Goal: Task Accomplishment & Management: Use online tool/utility

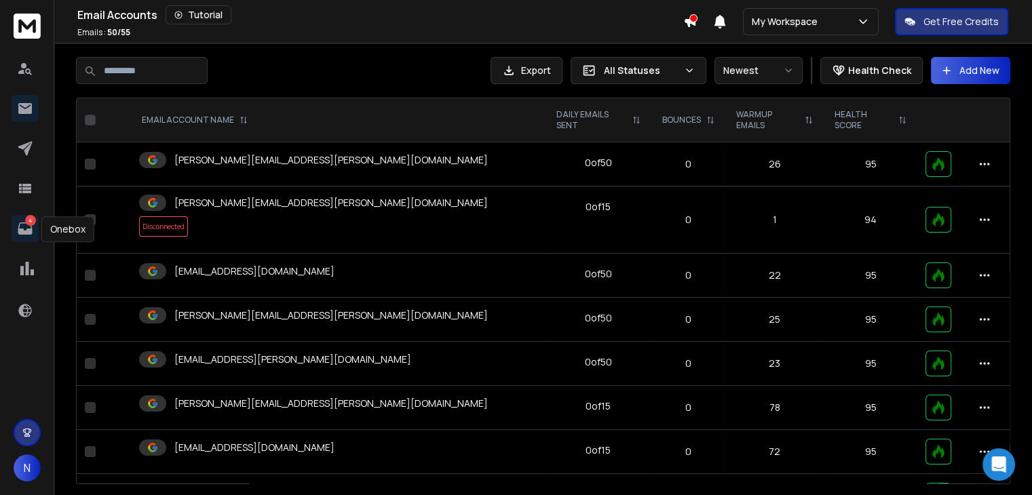
click at [12, 231] on link "4" at bounding box center [25, 228] width 27 height 27
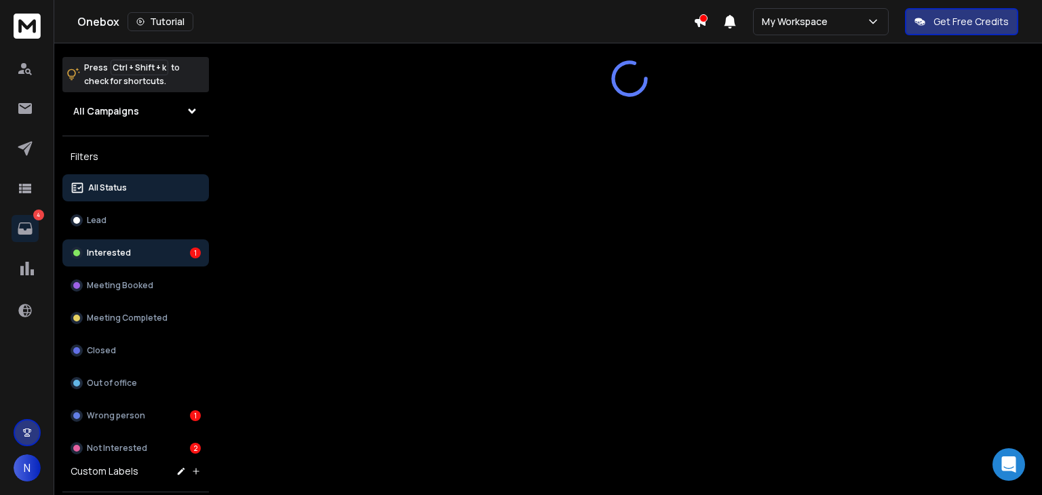
click at [132, 255] on button "Interested 1" at bounding box center [135, 253] width 147 height 27
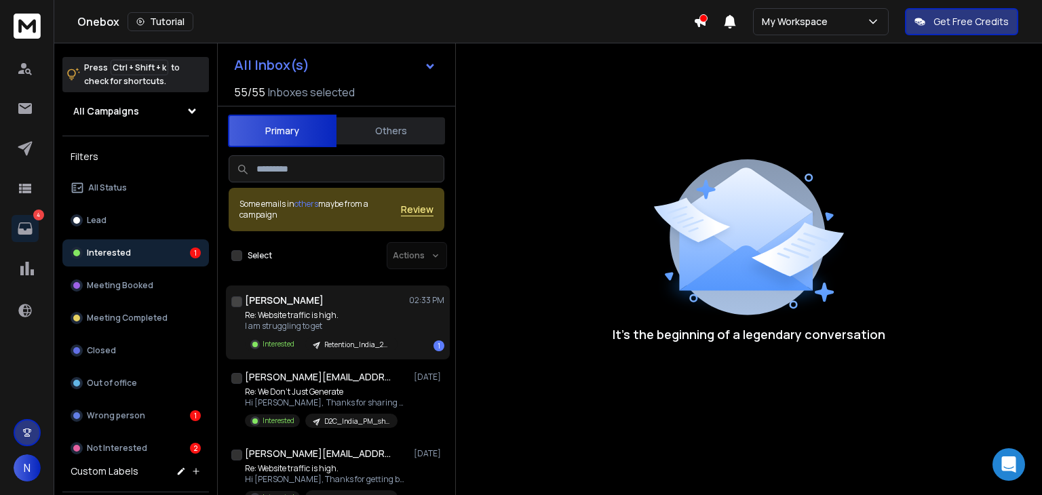
click at [386, 325] on p "I am struggling to get" at bounding box center [321, 326] width 153 height 11
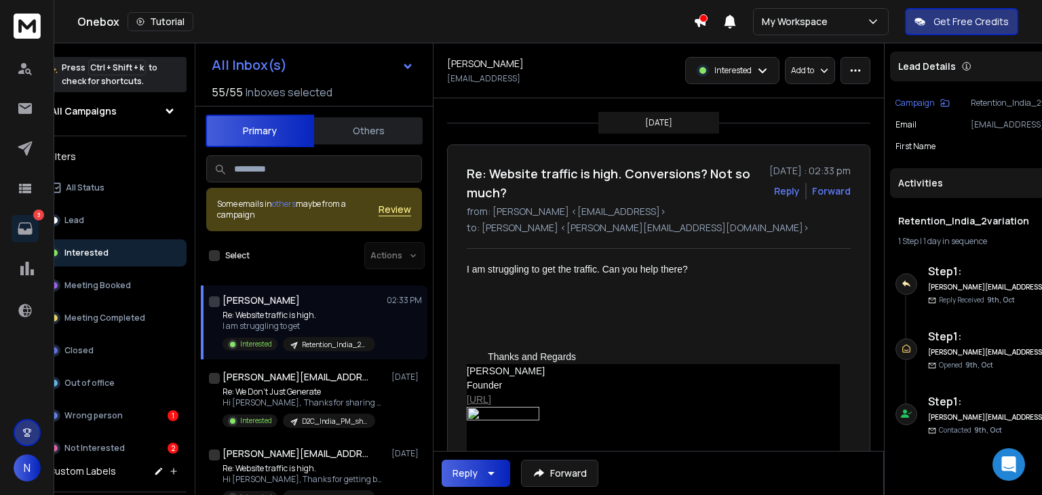
scroll to position [0, 20]
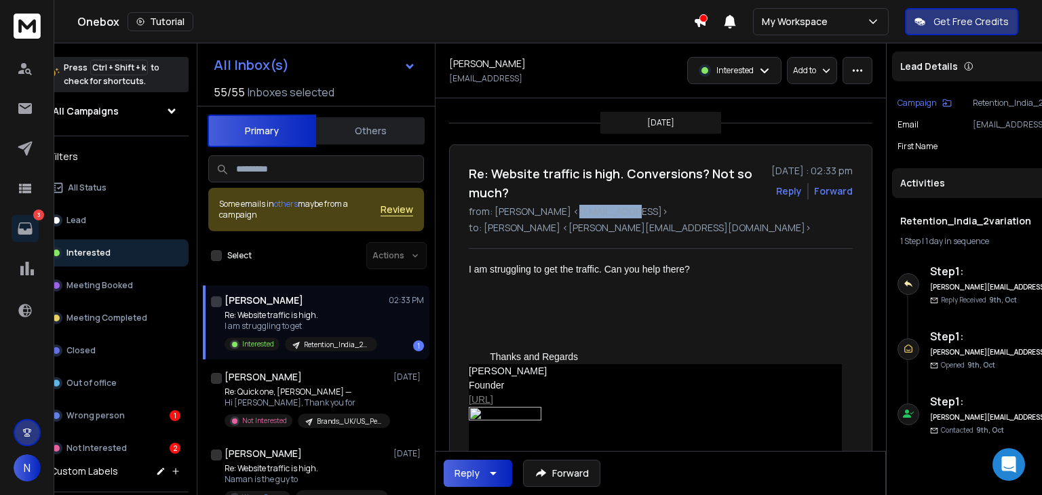
drag, startPoint x: 566, startPoint y: 213, endPoint x: 618, endPoint y: 214, distance: 52.3
click at [618, 214] on p "from: [PERSON_NAME] <[EMAIL_ADDRESS]>" at bounding box center [661, 212] width 384 height 14
copy p "[URL]"
click at [721, 326] on div "Thanks and Regards [PERSON_NAME] Founder [URL] We take user's privacy very seri…" at bounding box center [655, 496] width 373 height 379
click at [23, 145] on icon at bounding box center [25, 149] width 14 height 14
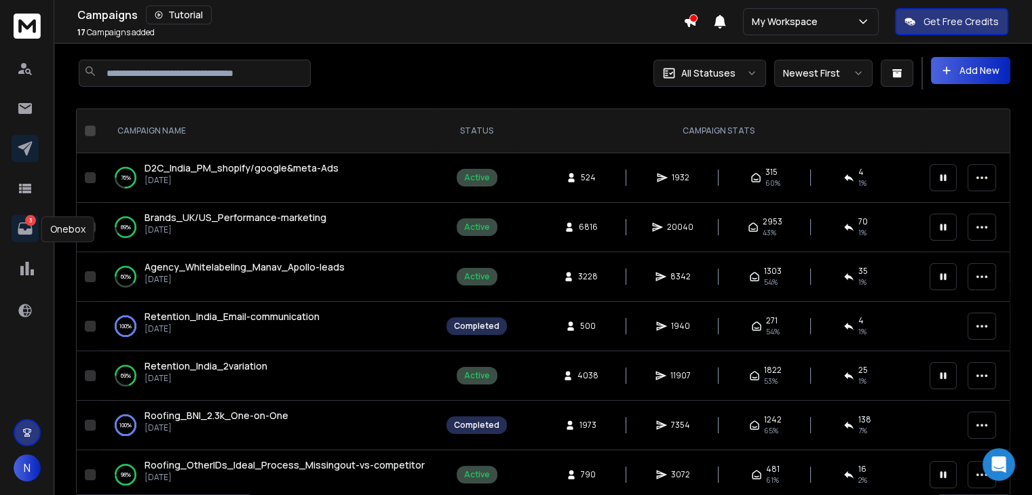
click at [27, 227] on icon at bounding box center [25, 229] width 16 height 16
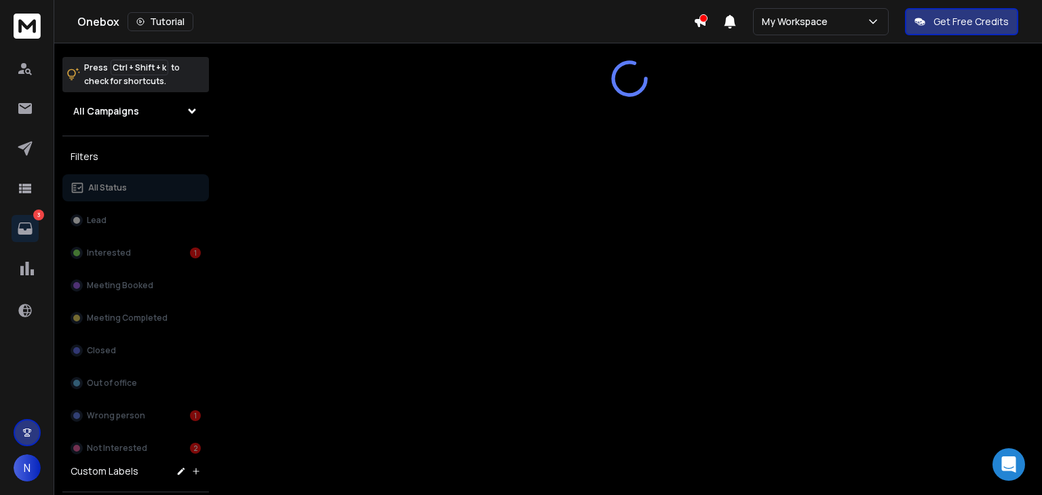
click at [10, 389] on div "3 N" at bounding box center [27, 247] width 54 height 495
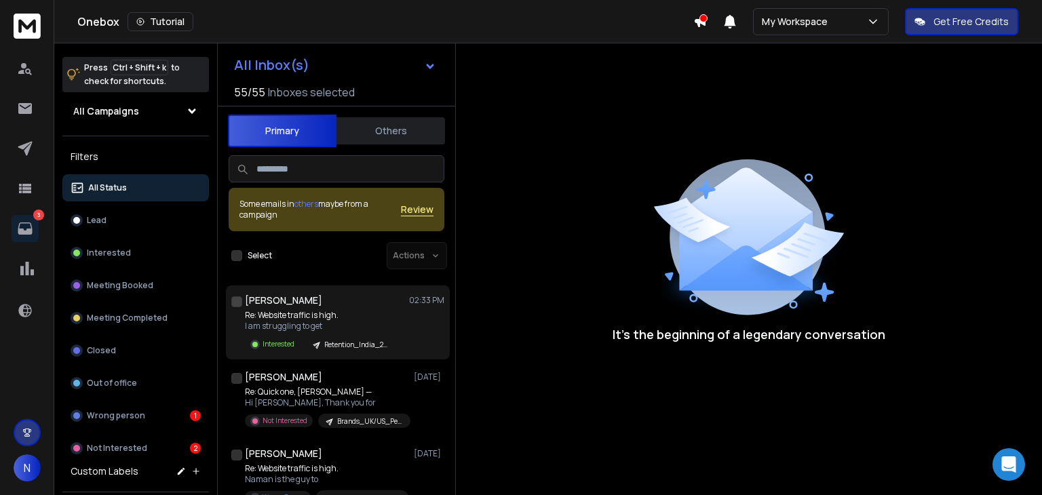
click at [322, 318] on p "Re: Website traffic is high." at bounding box center [321, 315] width 153 height 11
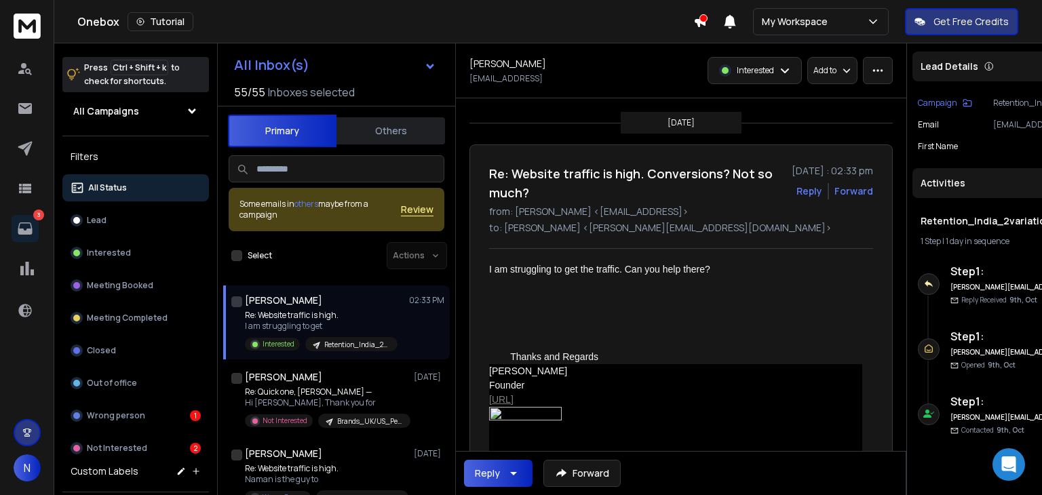
scroll to position [0, 55]
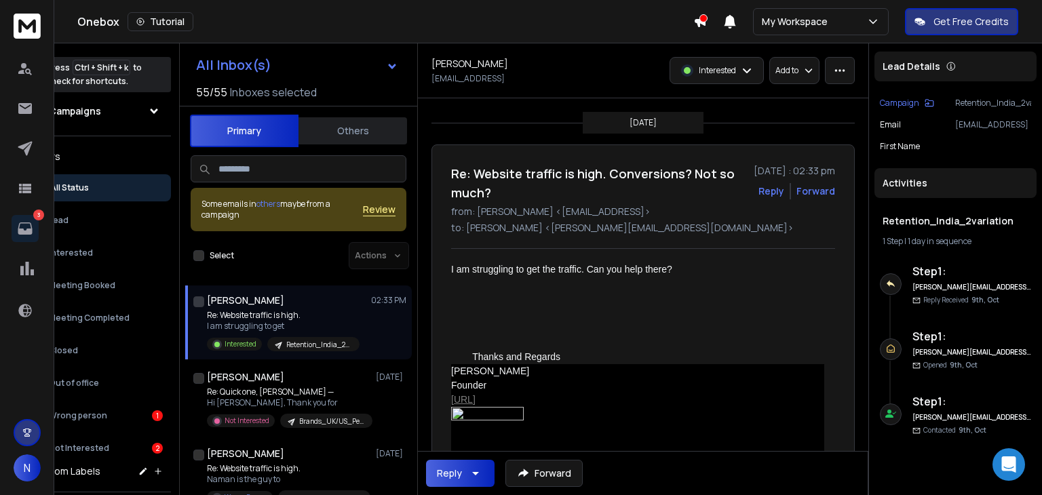
click at [936, 430] on p "Contacted 9th, Oct" at bounding box center [955, 430] width 63 height 10
click at [912, 100] on button "Campaign" at bounding box center [907, 103] width 54 height 11
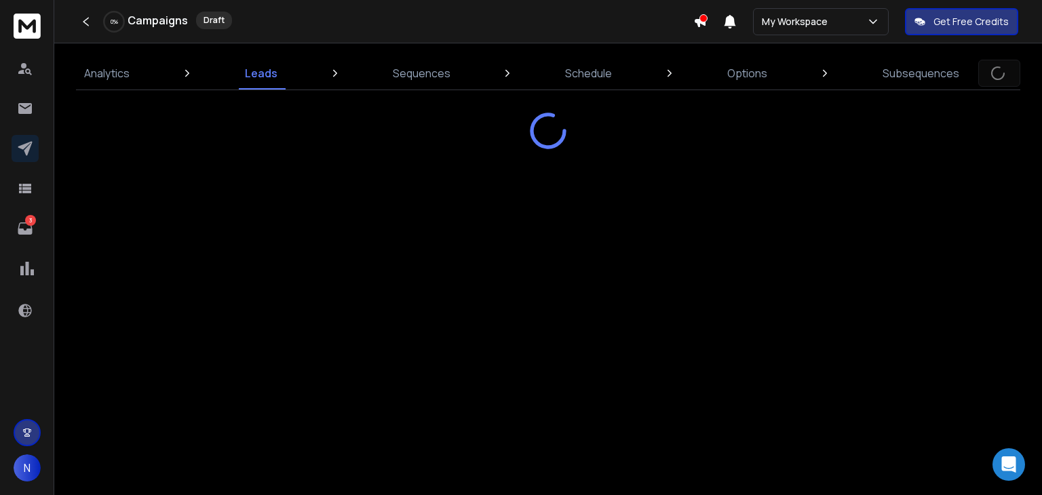
drag, startPoint x: 912, startPoint y: 100, endPoint x: 489, endPoint y: 31, distance: 428.9
click at [489, 31] on div "0 % Campaigns Draft My Workspace Get Free Credits" at bounding box center [521, 21] width 1042 height 43
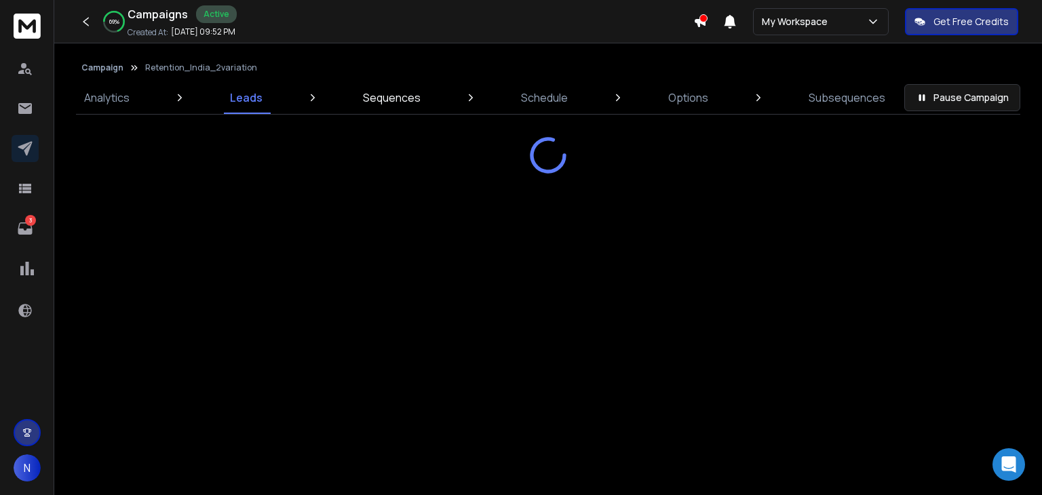
click at [397, 100] on p "Sequences" at bounding box center [392, 98] width 58 height 16
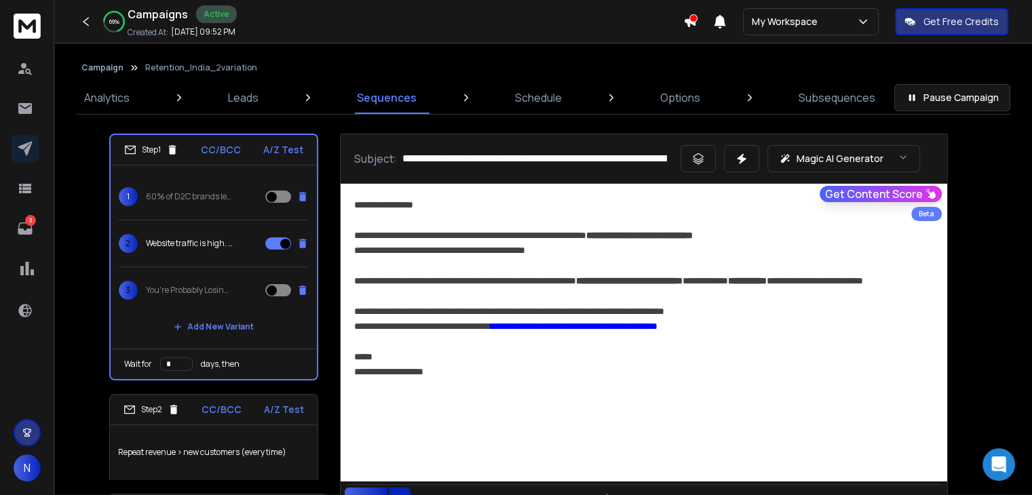
click at [461, 249] on span "**********" at bounding box center [439, 251] width 171 height 10
click at [208, 248] on p "Website traffic is high. Conversions? Not so much?" at bounding box center [189, 243] width 87 height 11
type input "**********"
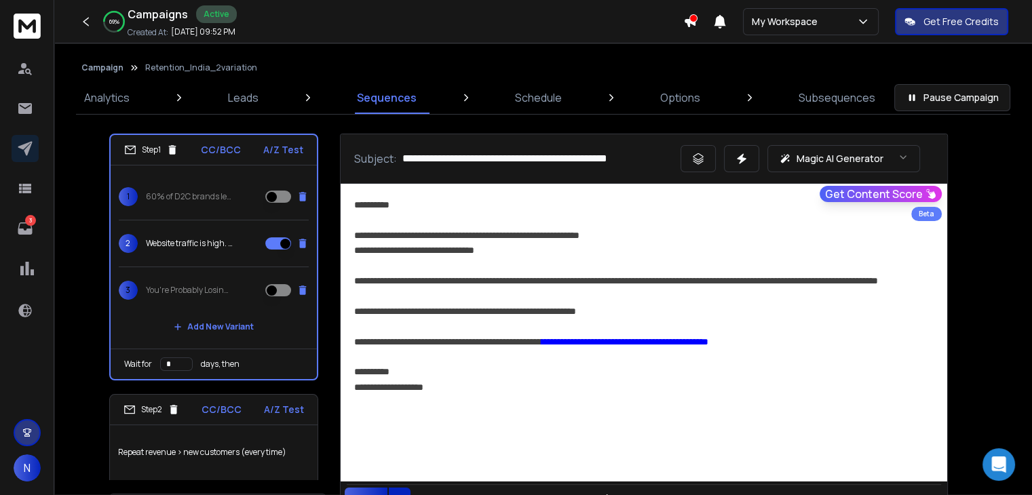
click at [503, 288] on div "**********" at bounding box center [644, 280] width 580 height 15
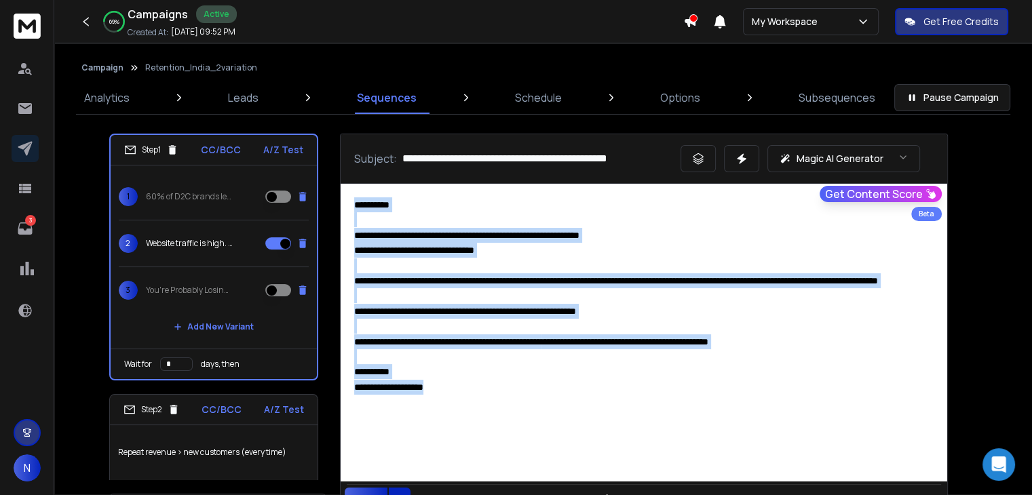
copy div "**********"
click at [33, 225] on p "3" at bounding box center [30, 220] width 11 height 11
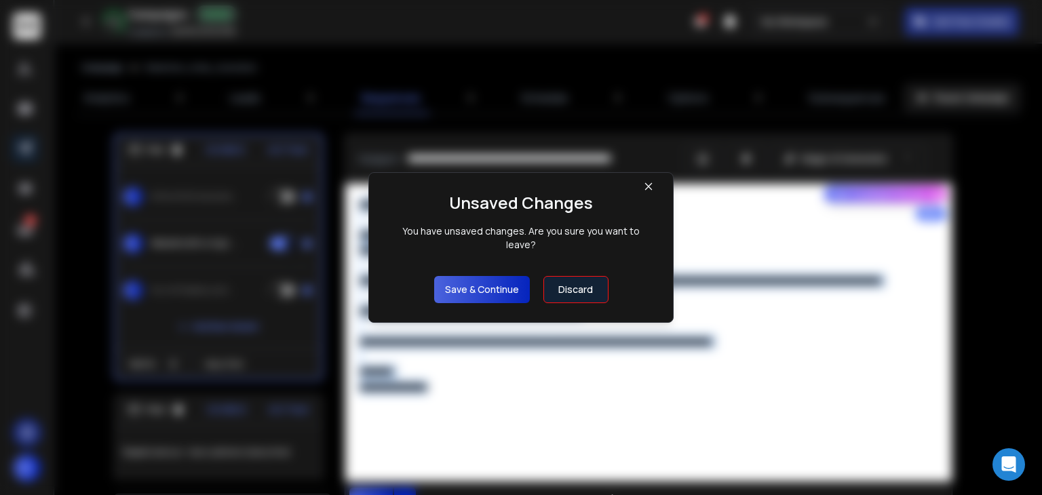
click at [499, 287] on button "Save & Continue" at bounding box center [482, 289] width 96 height 27
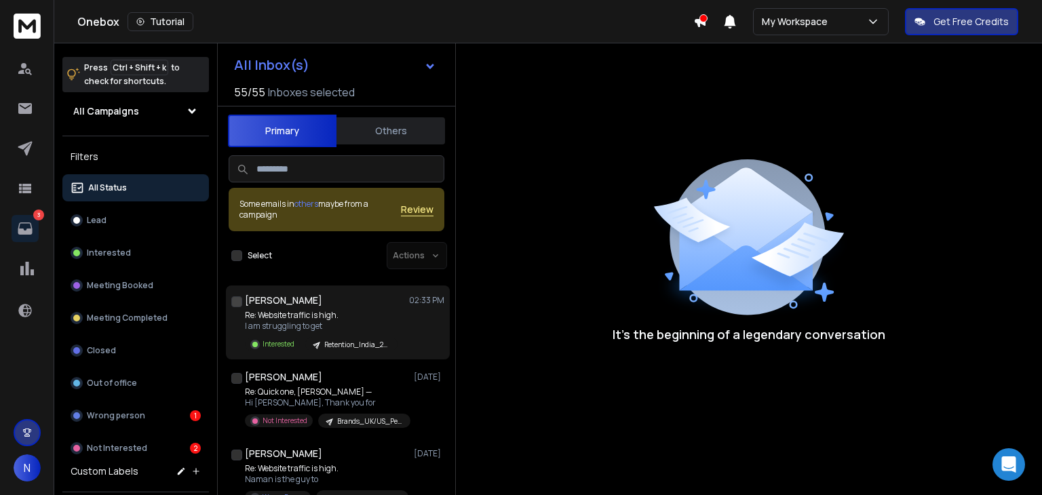
click at [381, 314] on p "Re: Website traffic is high." at bounding box center [321, 315] width 153 height 11
